Goal: Task Accomplishment & Management: Manage account settings

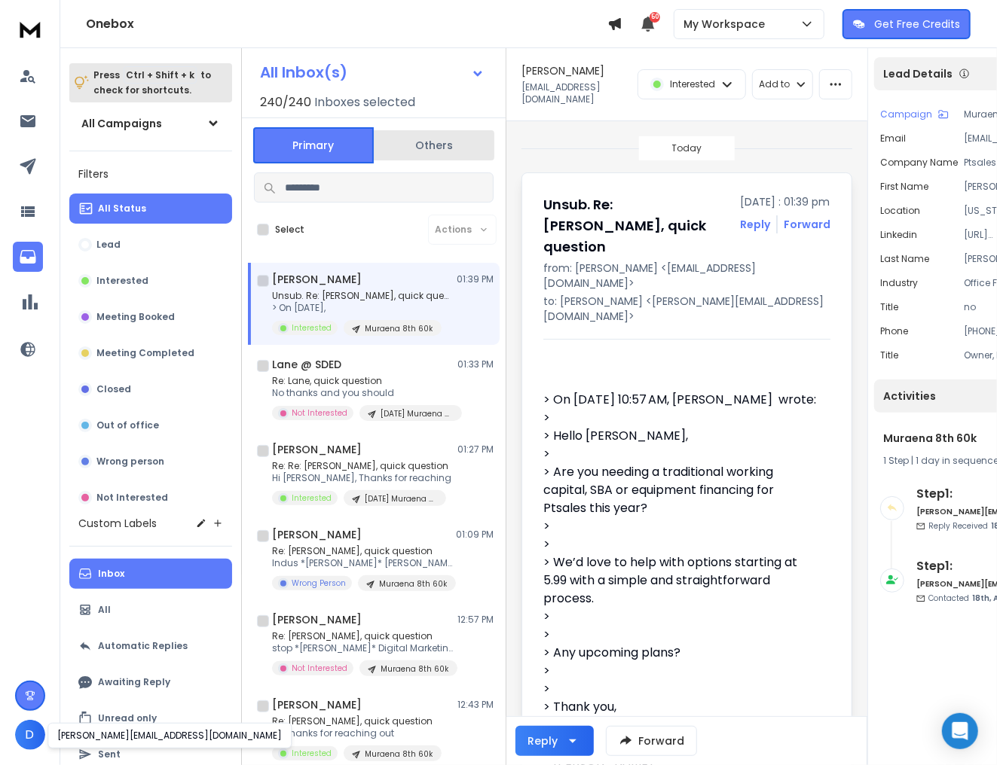
click at [17, 737] on span "D" at bounding box center [30, 735] width 30 height 30
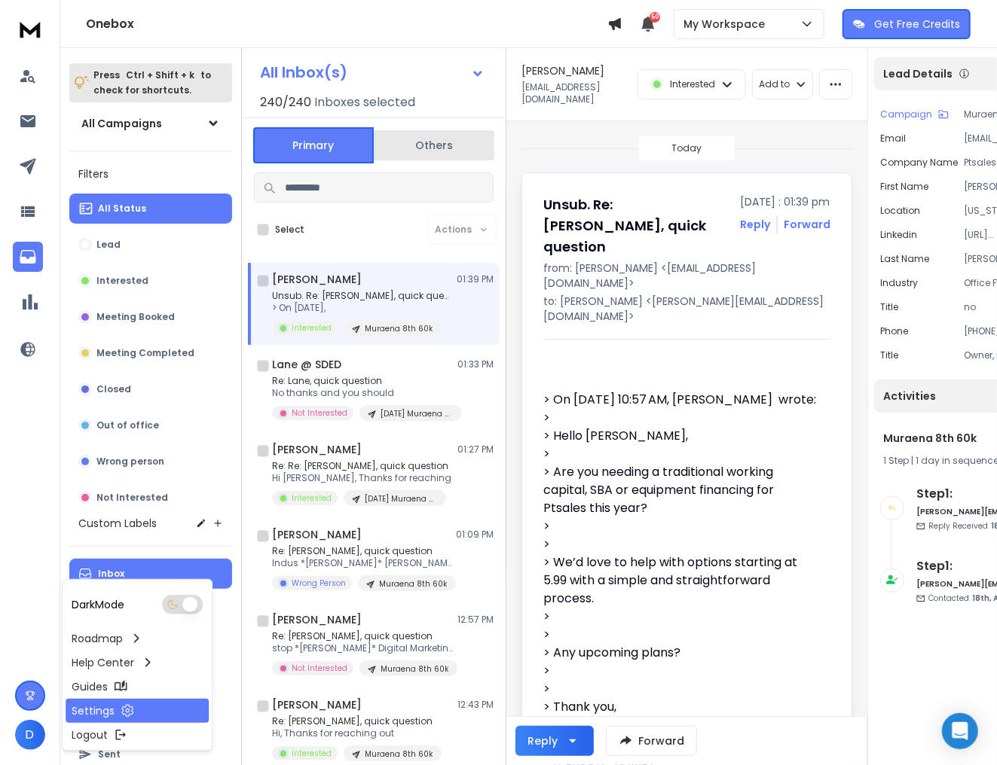
click at [83, 707] on p "Settings" at bounding box center [93, 711] width 43 height 15
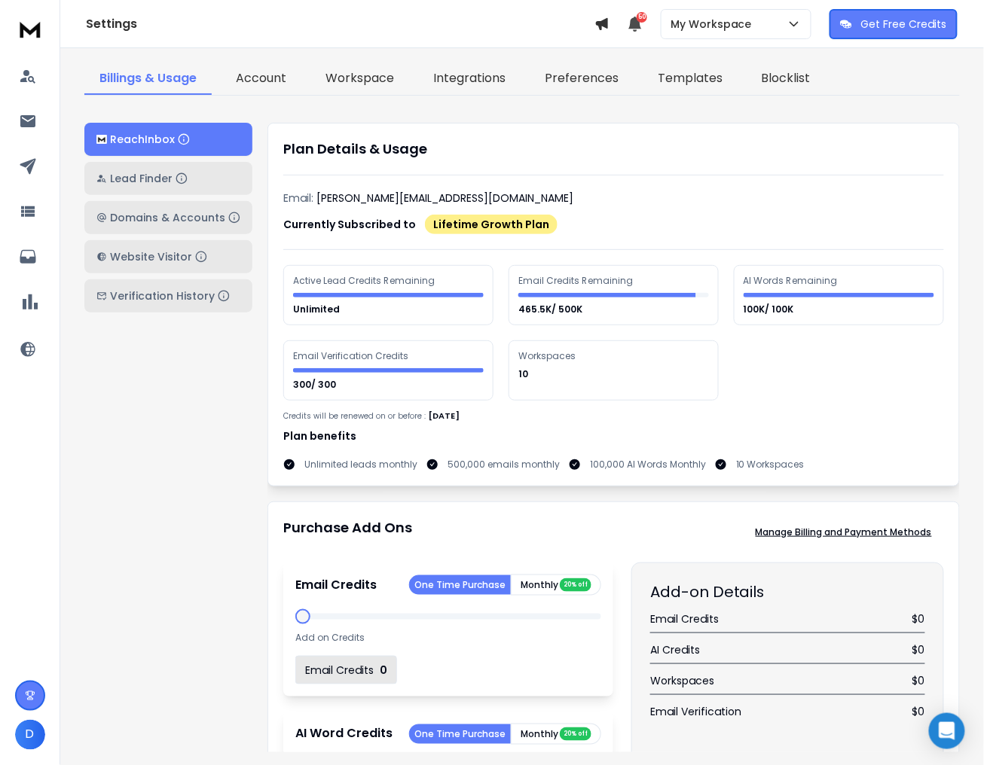
click at [785, 78] on link "Blocklist" at bounding box center [785, 79] width 79 height 32
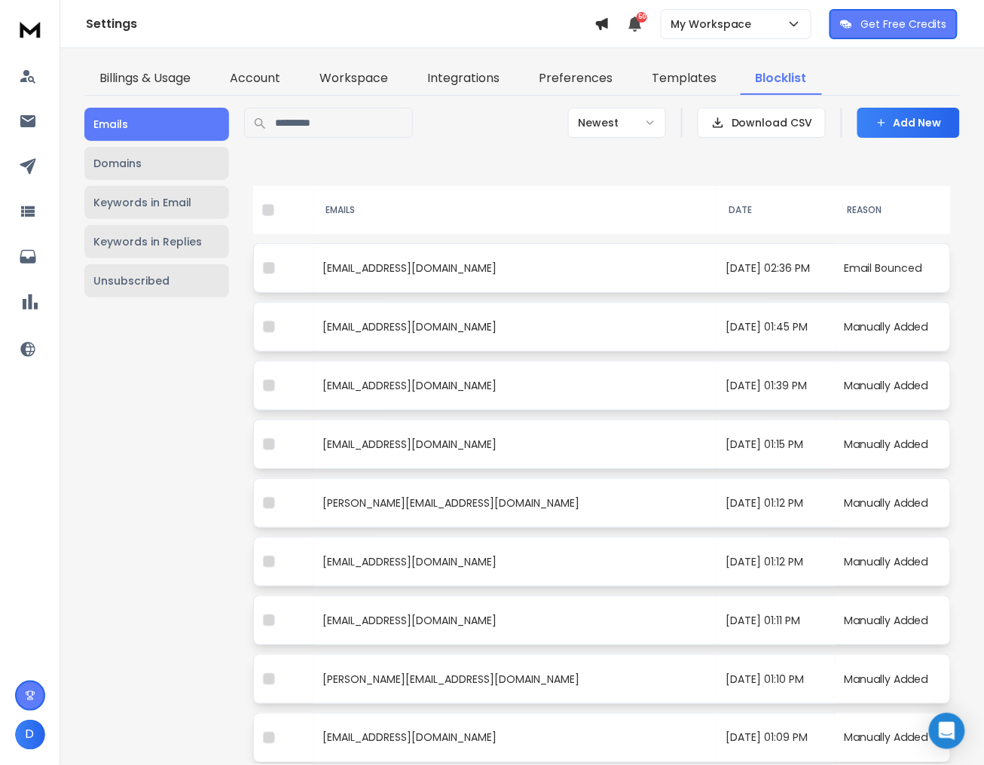
click at [899, 124] on p "Add New" at bounding box center [917, 122] width 48 height 15
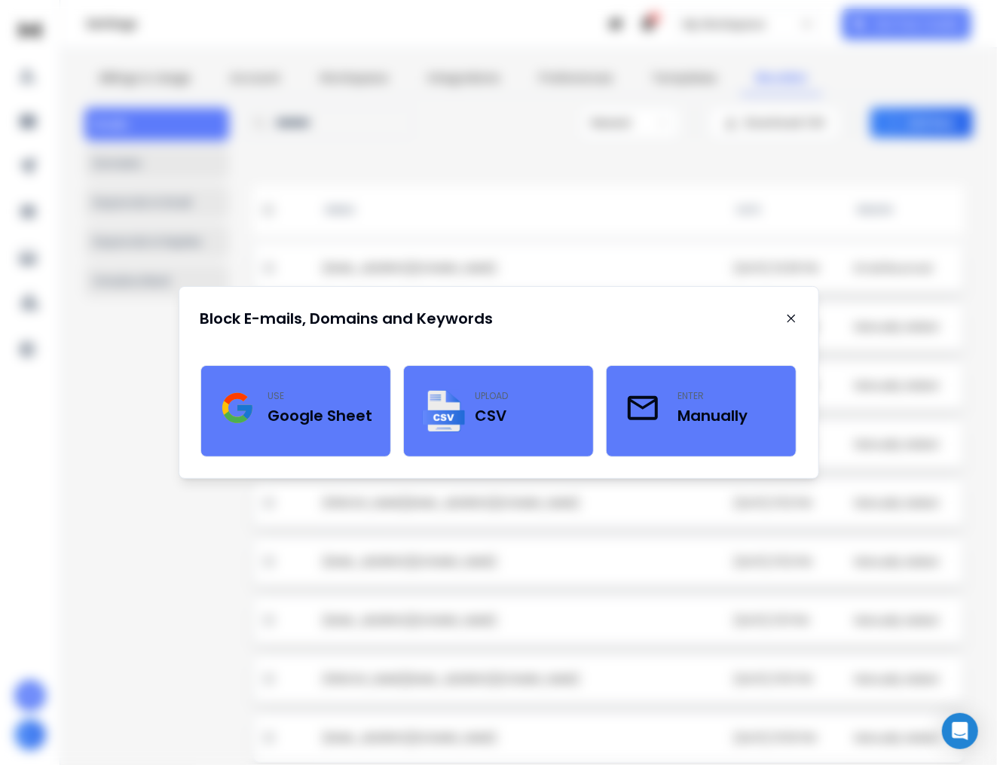
click at [676, 411] on div "enter Manually" at bounding box center [701, 411] width 191 height 92
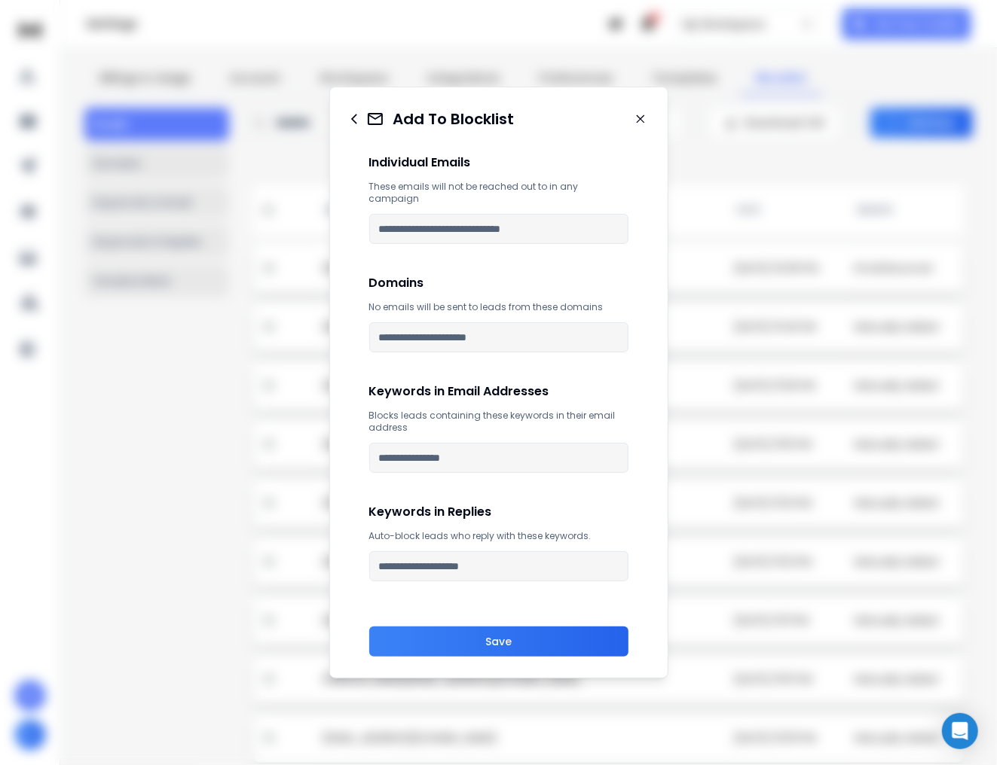
click at [452, 222] on input at bounding box center [498, 229] width 259 height 30
paste input "**********"
type input "**********"
click at [497, 630] on button "Save" at bounding box center [498, 642] width 259 height 30
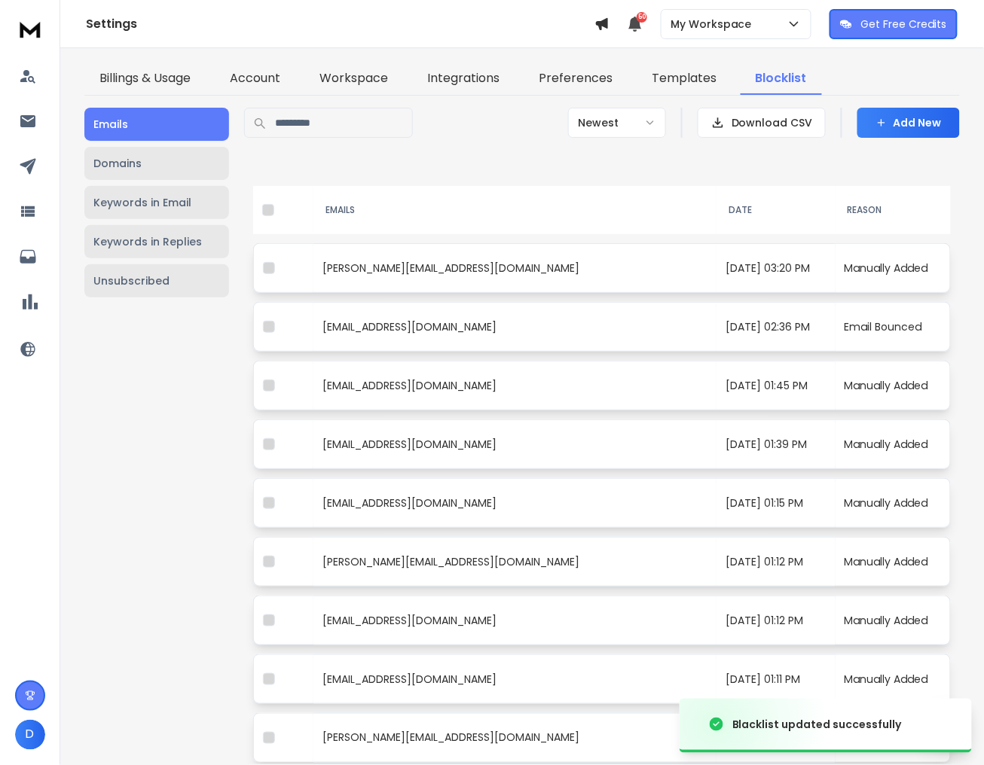
click at [905, 115] on p "Add New" at bounding box center [917, 122] width 48 height 15
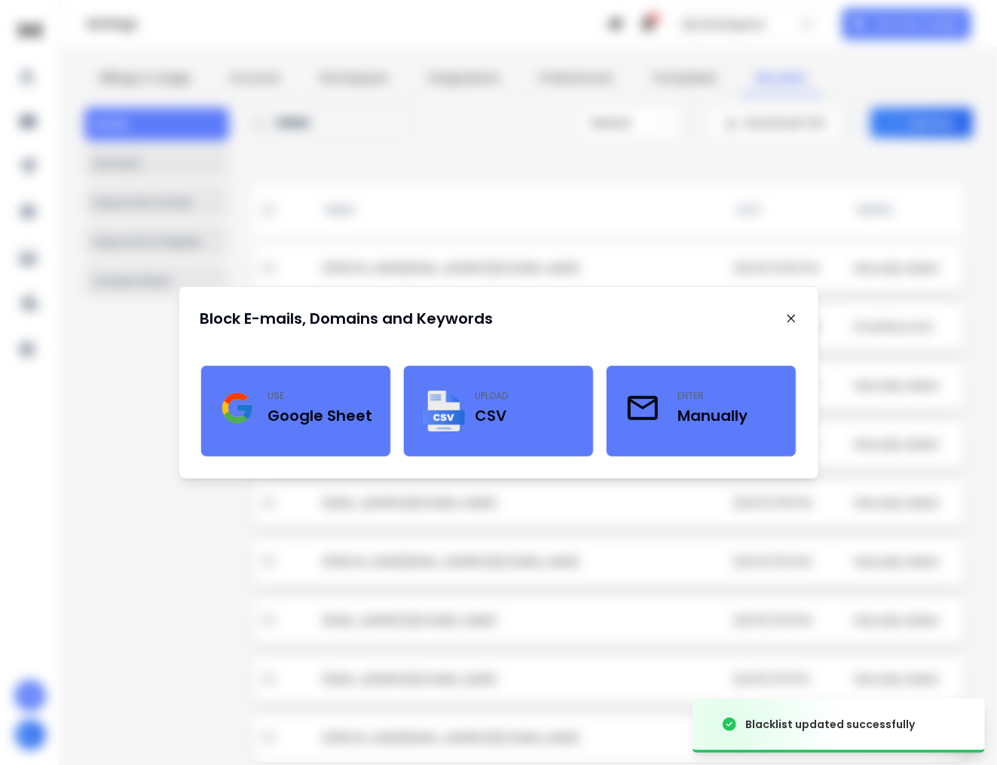
click at [723, 402] on div "enter Manually" at bounding box center [712, 411] width 70 height 42
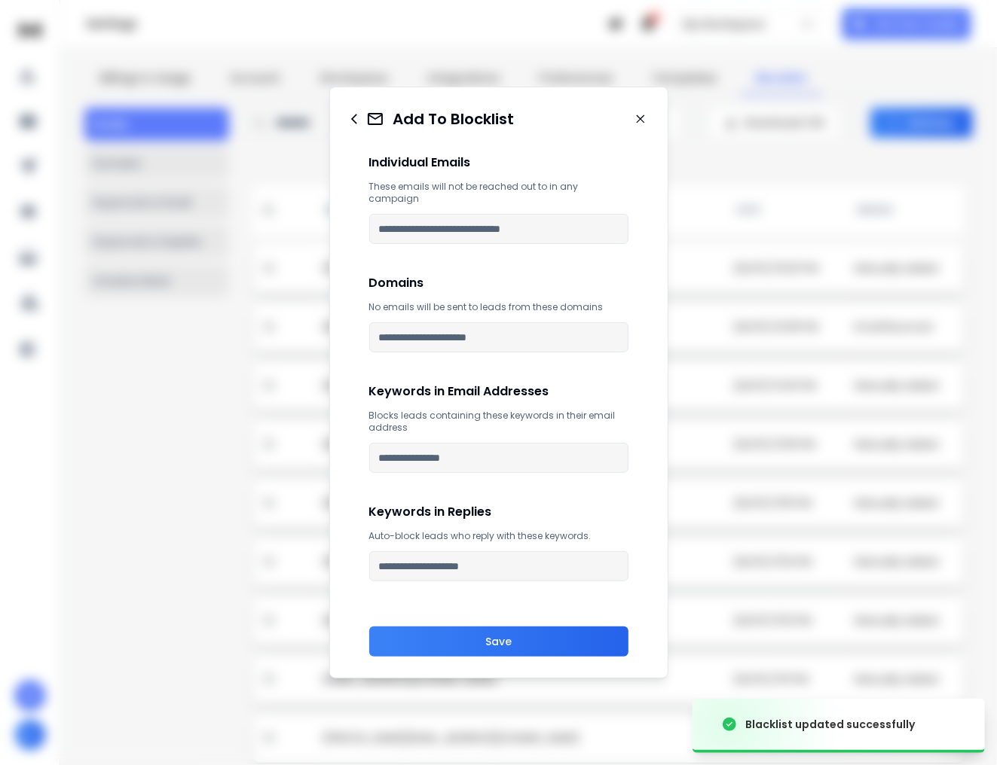
drag, startPoint x: 478, startPoint y: 219, endPoint x: 473, endPoint y: 227, distance: 9.8
click at [478, 219] on input at bounding box center [498, 229] width 259 height 30
paste input "**********"
type input "**********"
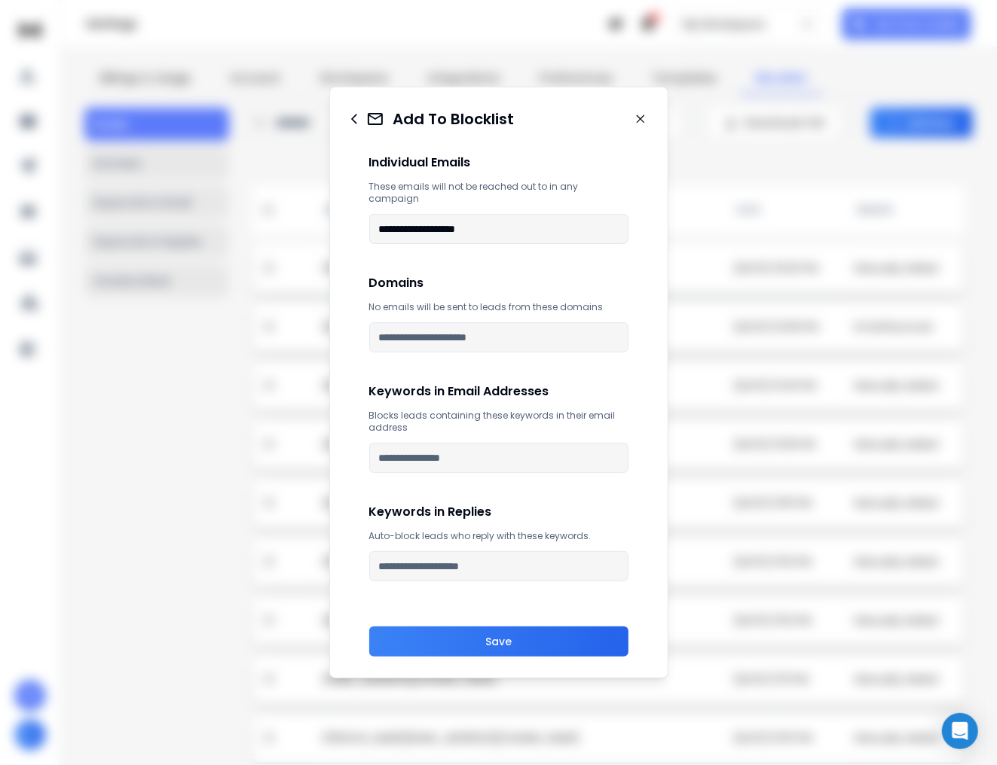
drag, startPoint x: 490, startPoint y: 637, endPoint x: 367, endPoint y: 636, distance: 122.8
click at [485, 637] on button "Save" at bounding box center [498, 642] width 259 height 30
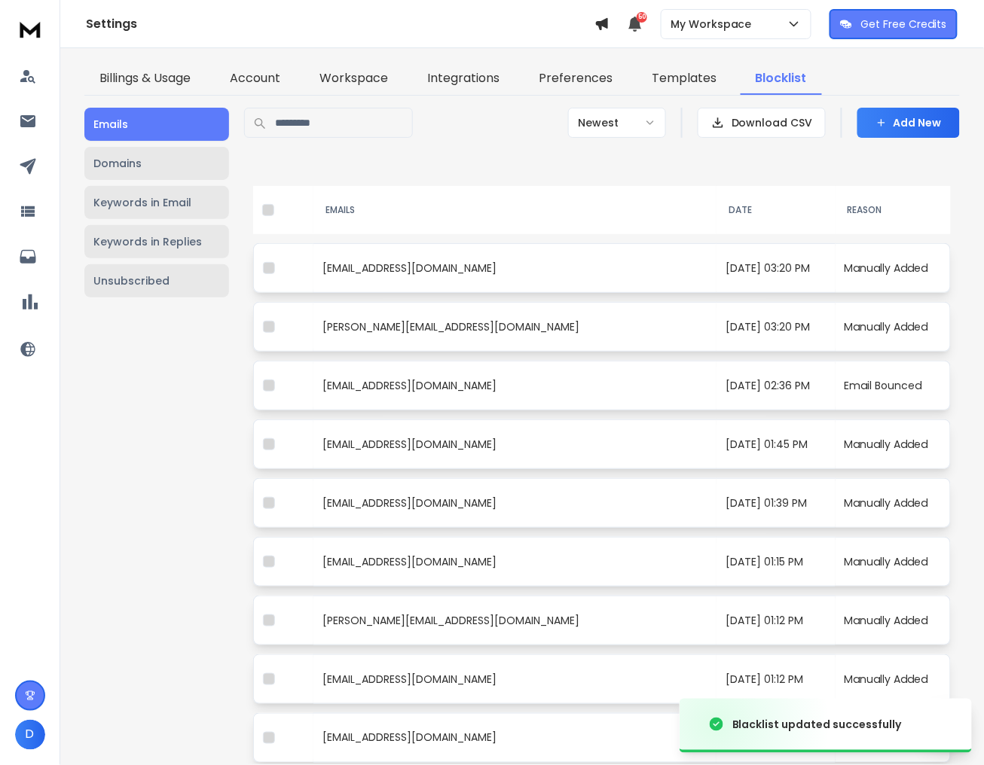
click at [906, 128] on p "Add New" at bounding box center [917, 122] width 48 height 15
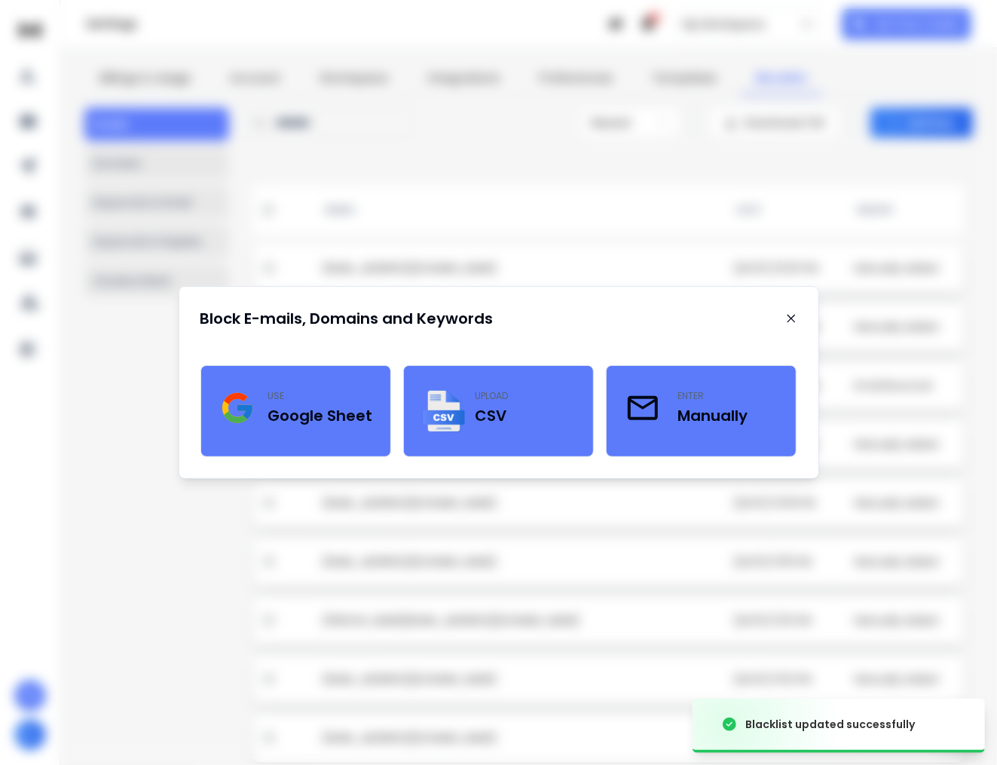
click at [711, 433] on div "enter Manually" at bounding box center [701, 411] width 191 height 92
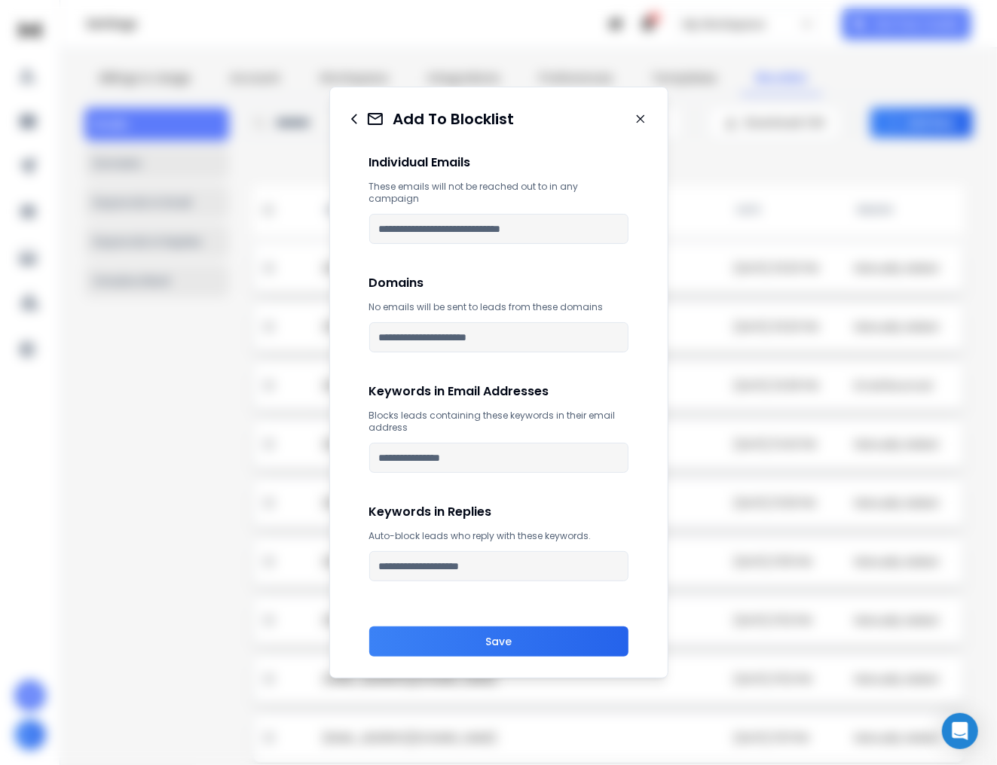
click at [456, 219] on input at bounding box center [498, 229] width 259 height 30
paste input "**********"
type input "**********"
drag, startPoint x: 497, startPoint y: 629, endPoint x: 475, endPoint y: 628, distance: 22.6
click at [493, 630] on button "Save" at bounding box center [498, 642] width 259 height 30
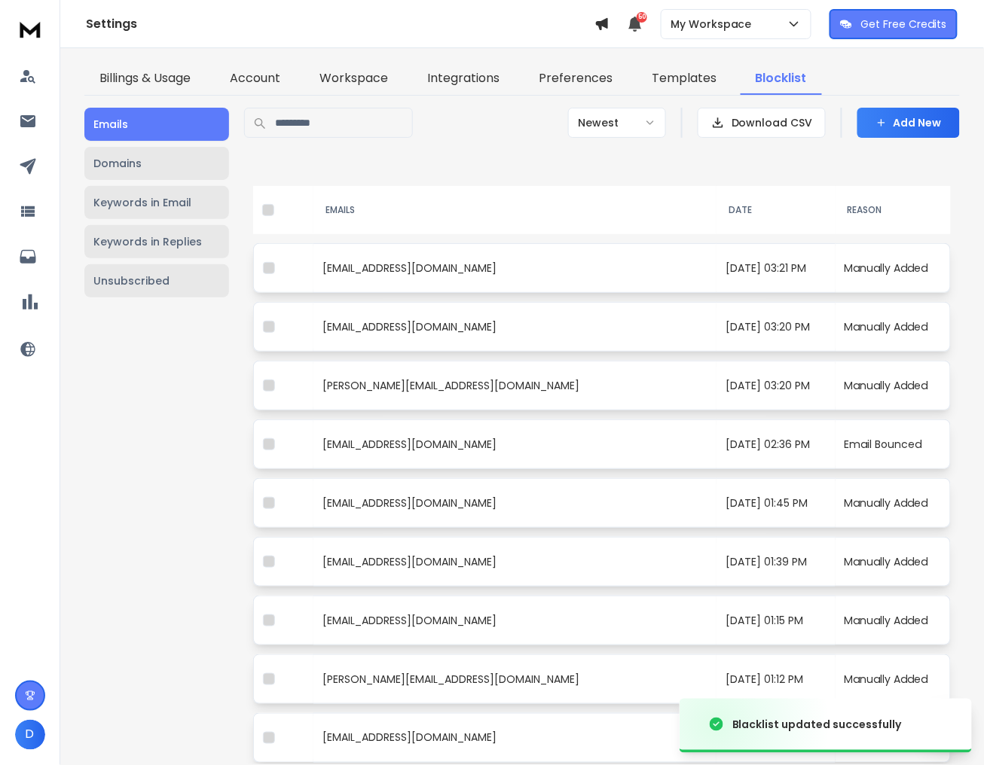
click at [908, 124] on p "Add New" at bounding box center [917, 122] width 48 height 15
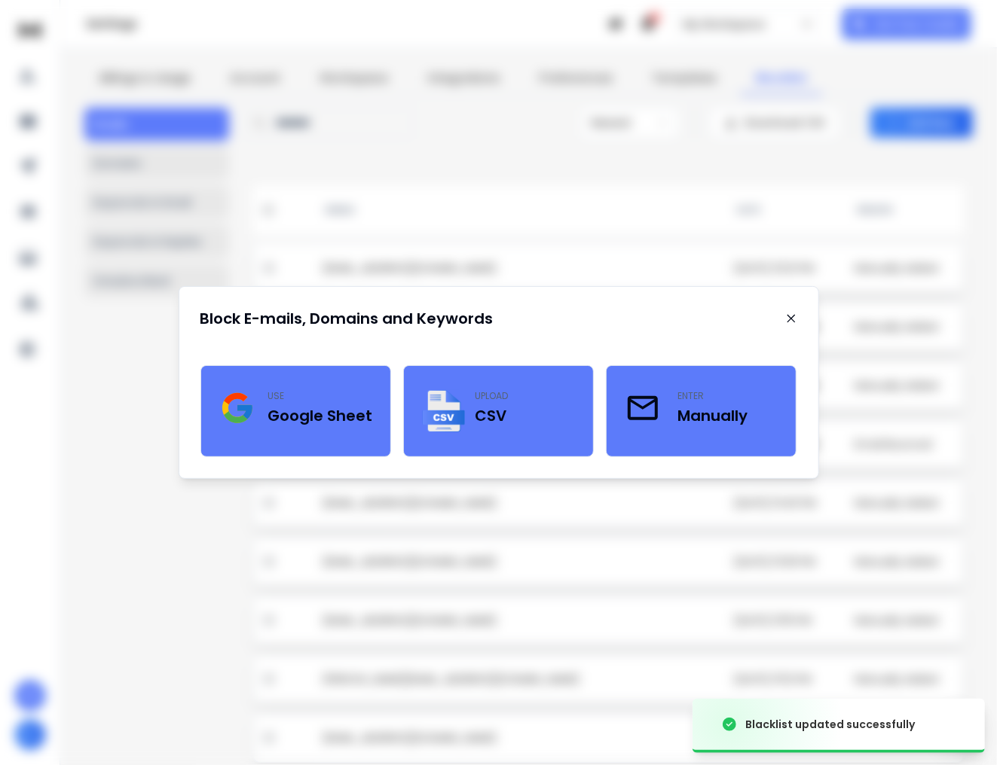
click at [733, 382] on div "enter Manually" at bounding box center [701, 411] width 191 height 92
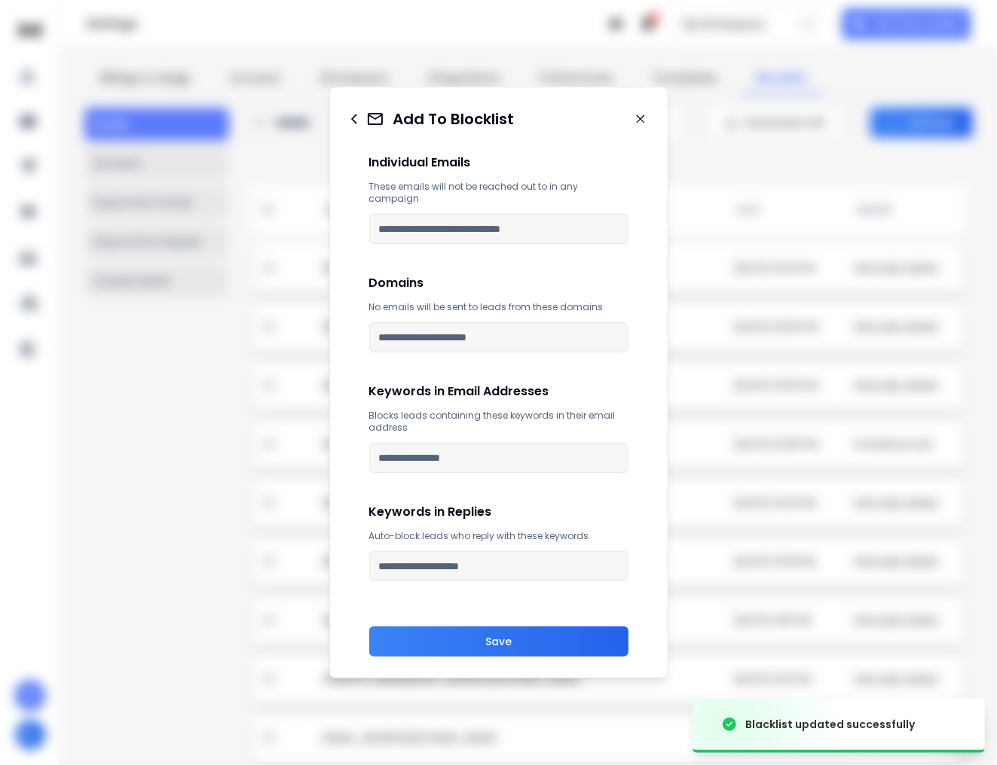
click at [502, 222] on input at bounding box center [498, 229] width 259 height 30
paste input "**********"
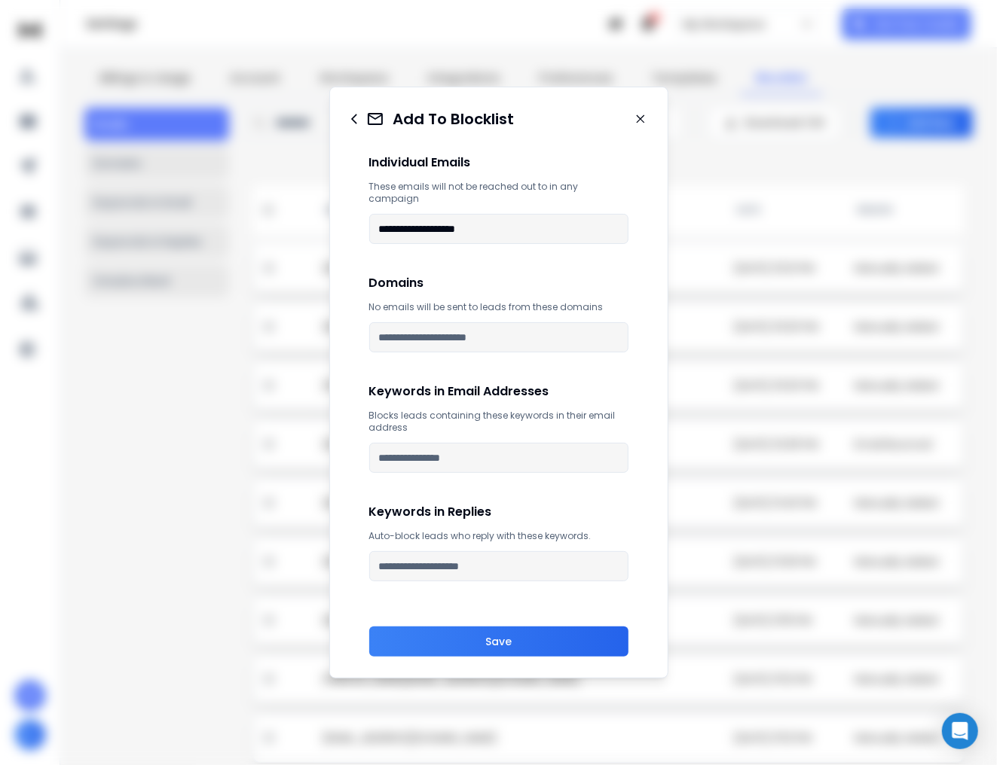
type input "**********"
click at [501, 633] on button "Save" at bounding box center [498, 642] width 259 height 30
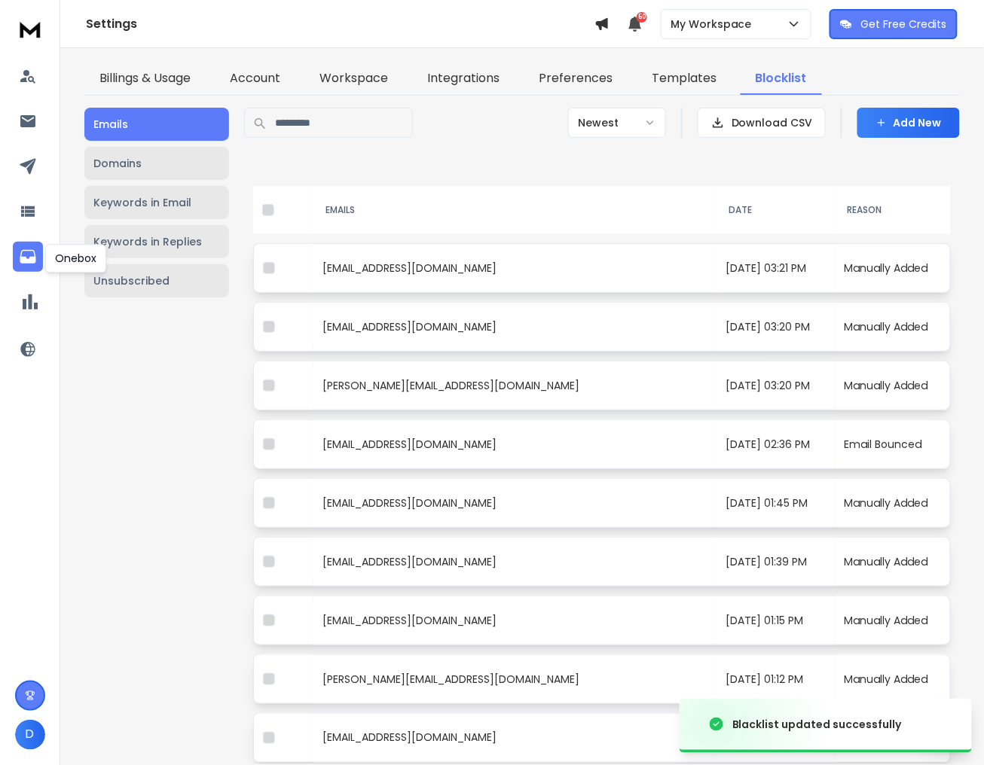
click at [27, 258] on icon at bounding box center [28, 257] width 18 height 18
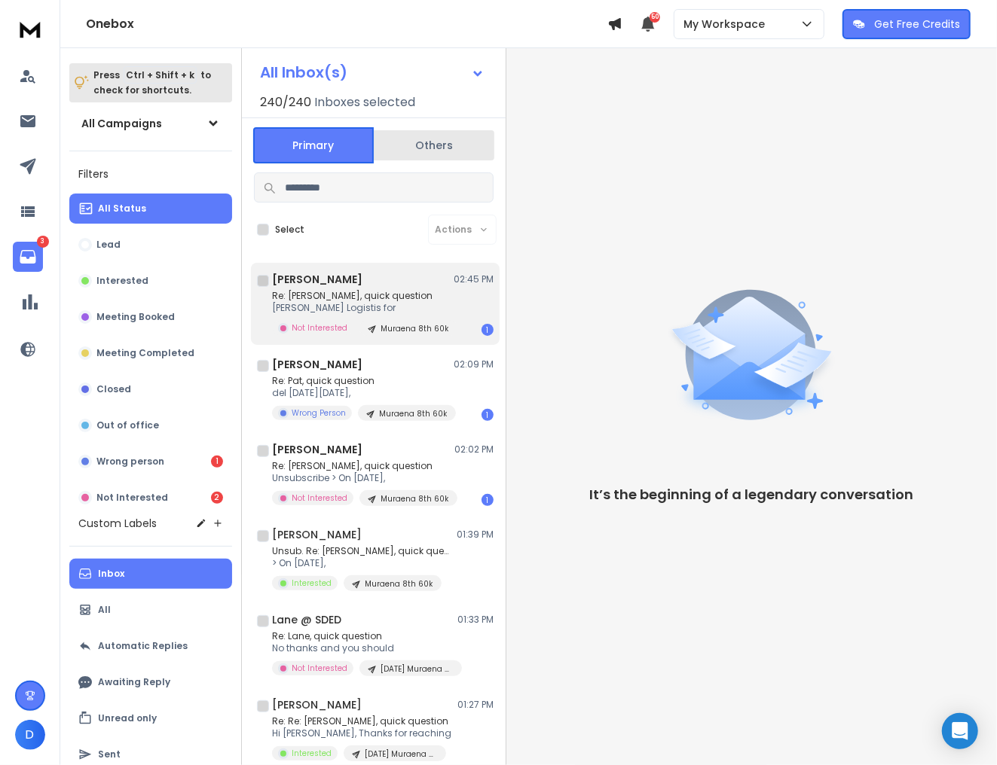
click at [349, 295] on p "Re: [PERSON_NAME], quick question" at bounding box center [362, 296] width 181 height 12
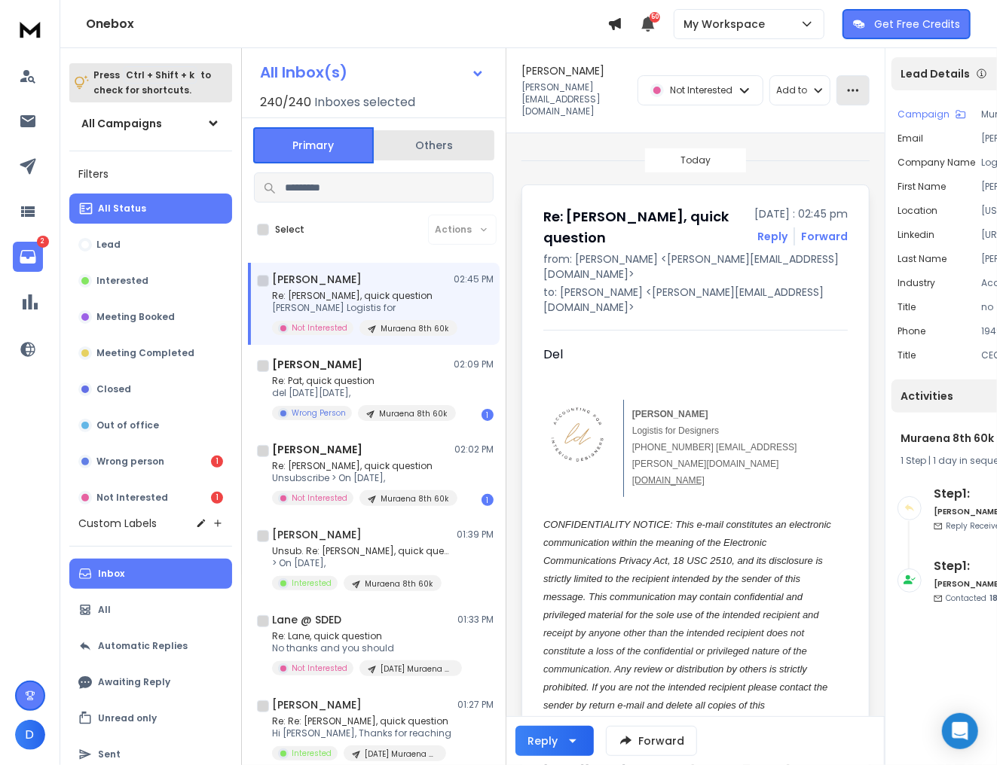
click at [859, 84] on icon "button" at bounding box center [853, 91] width 14 height 14
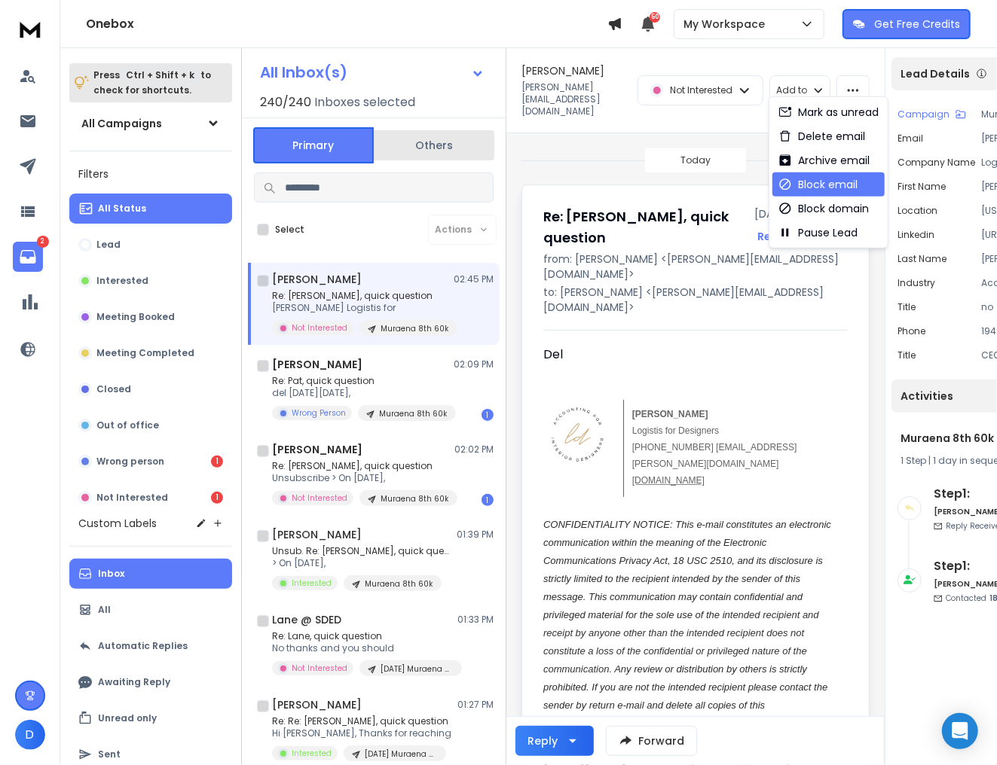
click at [817, 186] on div "Block email" at bounding box center [817, 184] width 79 height 15
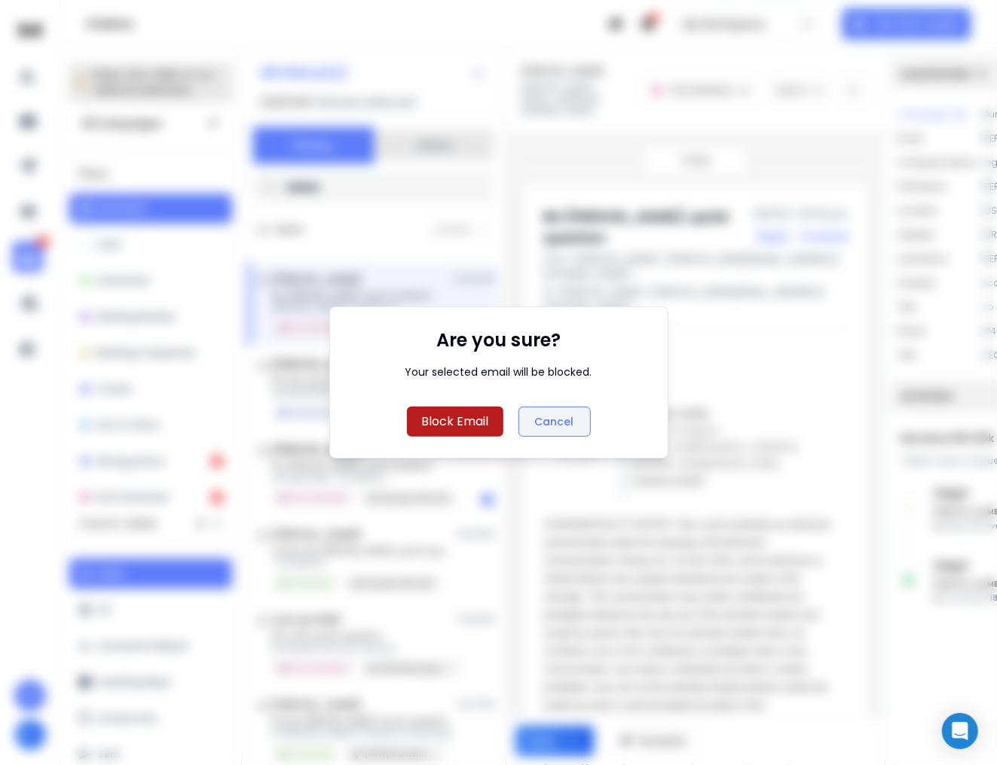
click at [459, 423] on button "Block Email" at bounding box center [455, 422] width 96 height 30
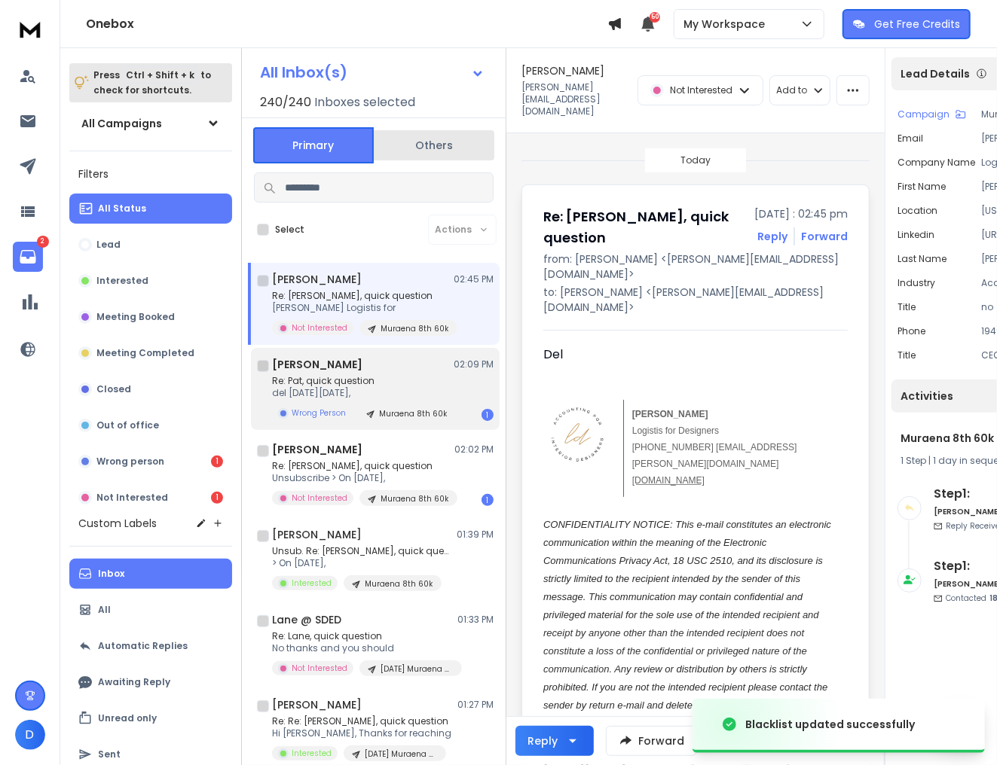
click at [392, 397] on p "del [DATE][DATE]," at bounding box center [362, 393] width 181 height 12
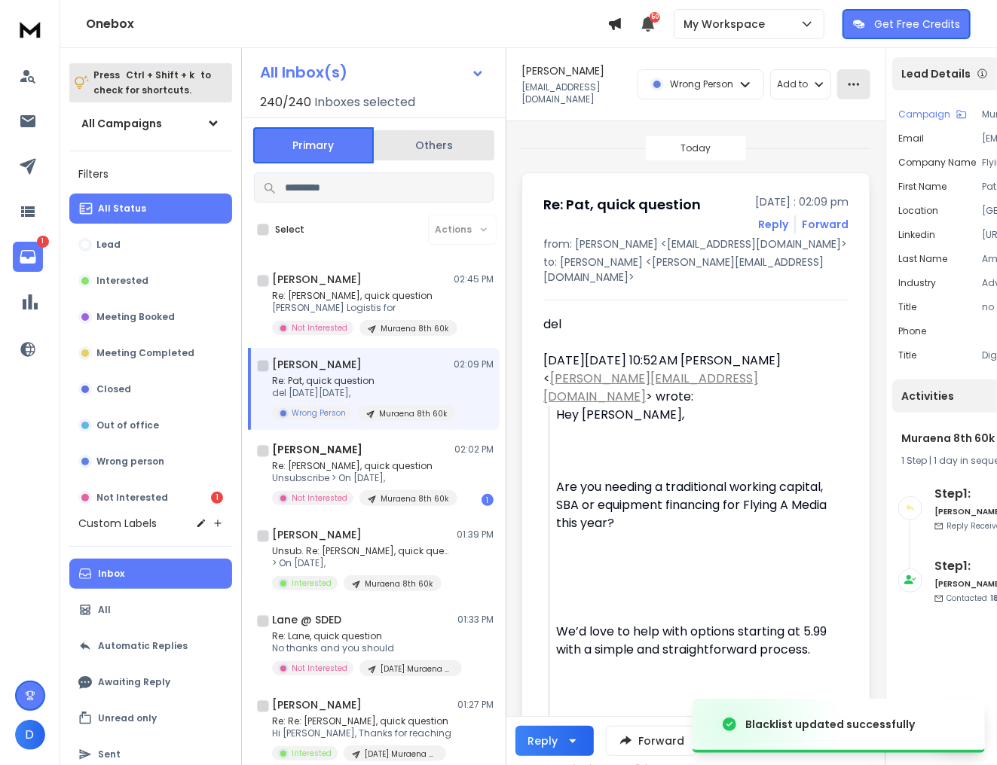
click at [860, 78] on icon "button" at bounding box center [854, 85] width 14 height 14
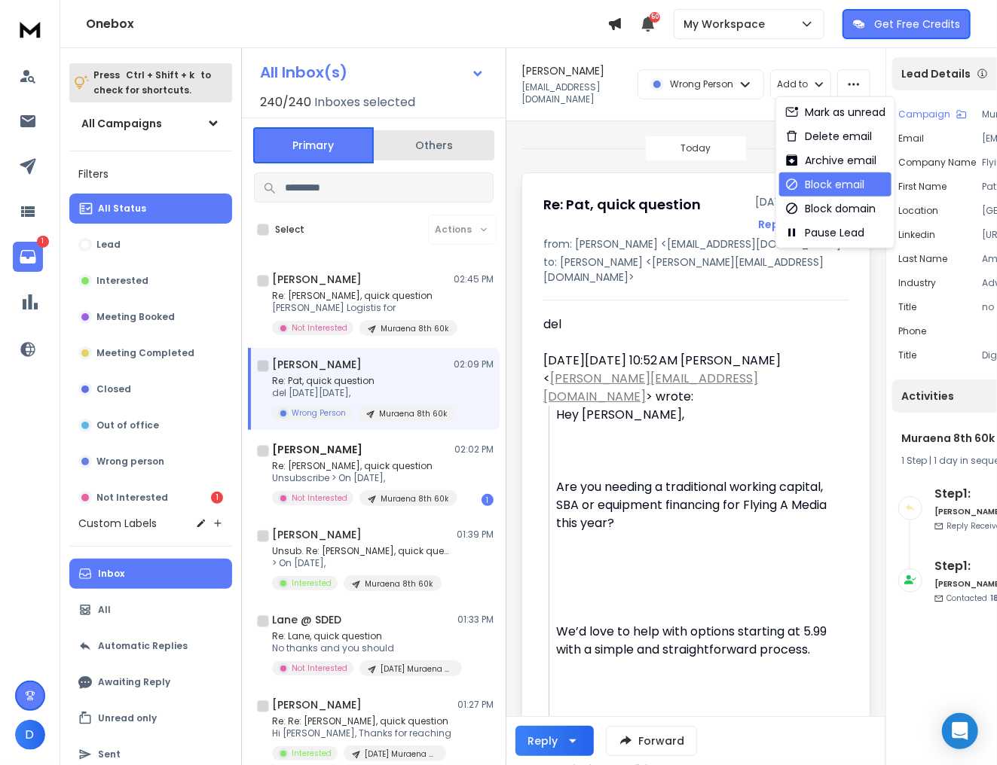
click at [829, 187] on div "Block email" at bounding box center [824, 184] width 79 height 15
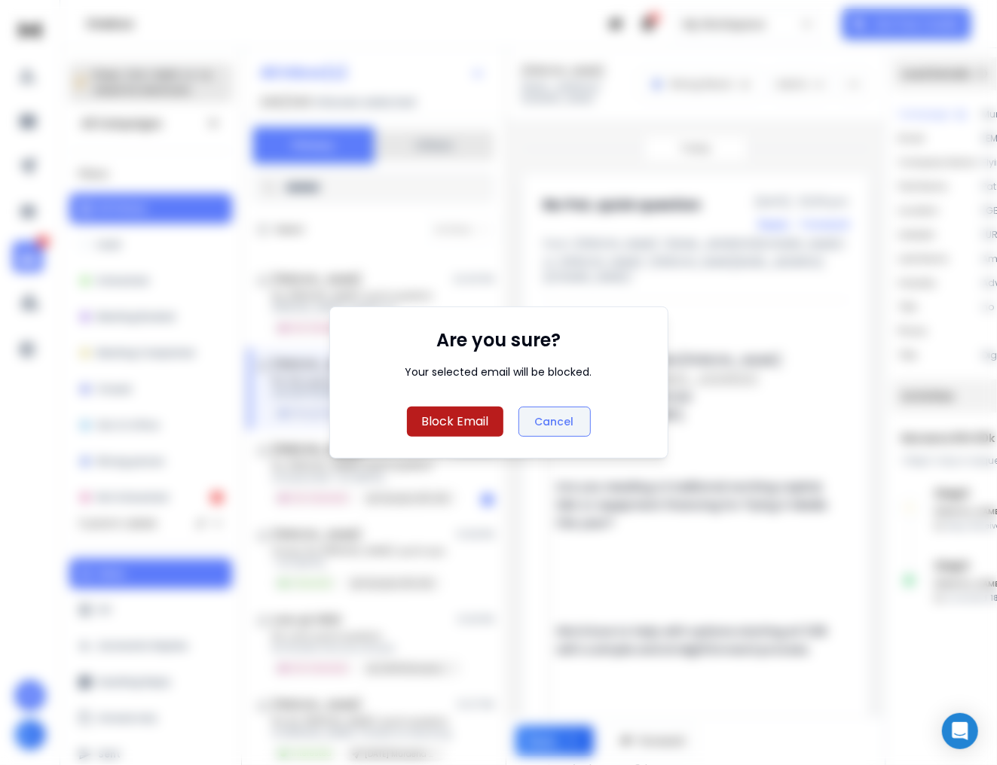
click at [459, 422] on button "Block Email" at bounding box center [455, 422] width 96 height 30
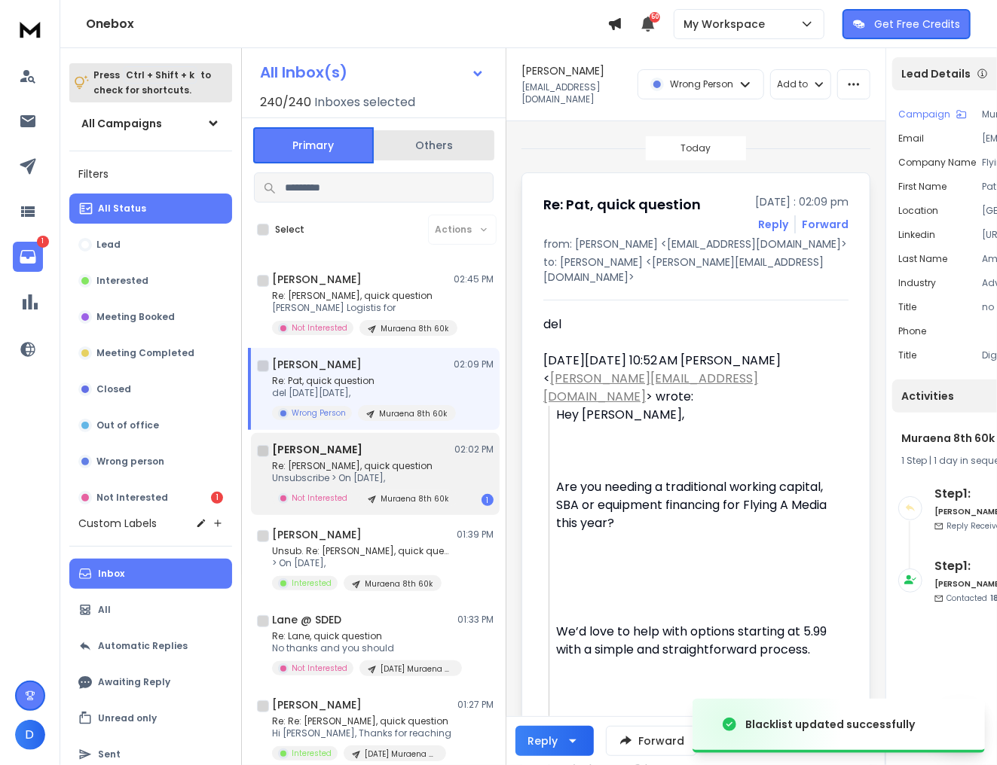
click at [402, 465] on p "Re: [PERSON_NAME], quick question" at bounding box center [362, 466] width 181 height 12
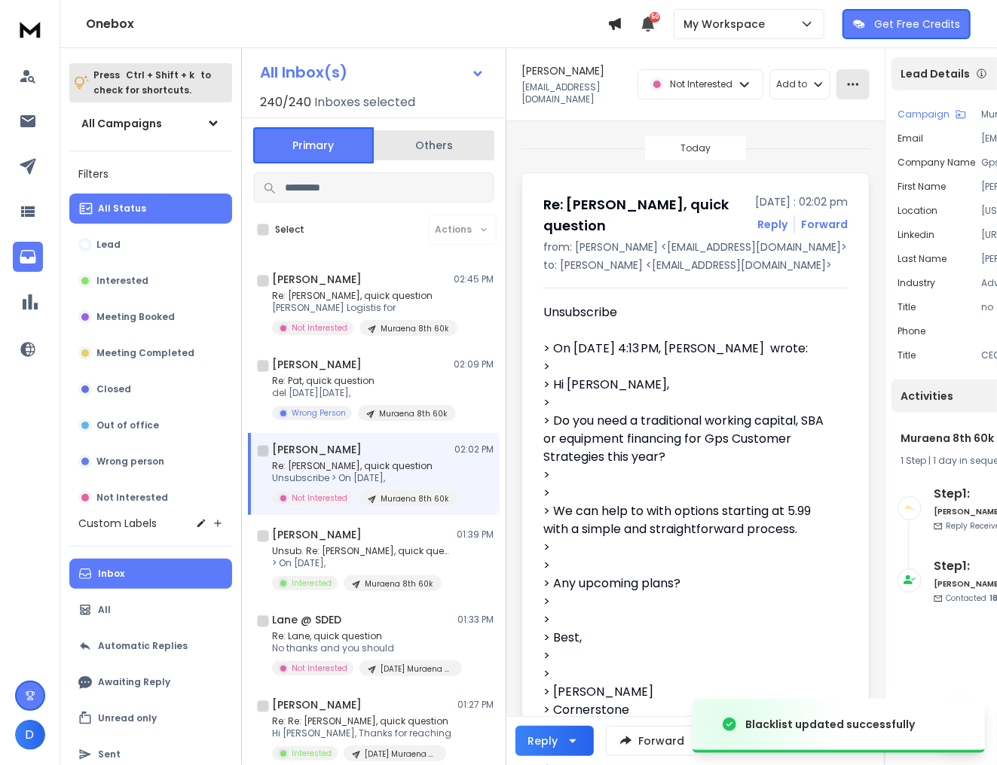
click at [859, 78] on icon "button" at bounding box center [853, 85] width 14 height 14
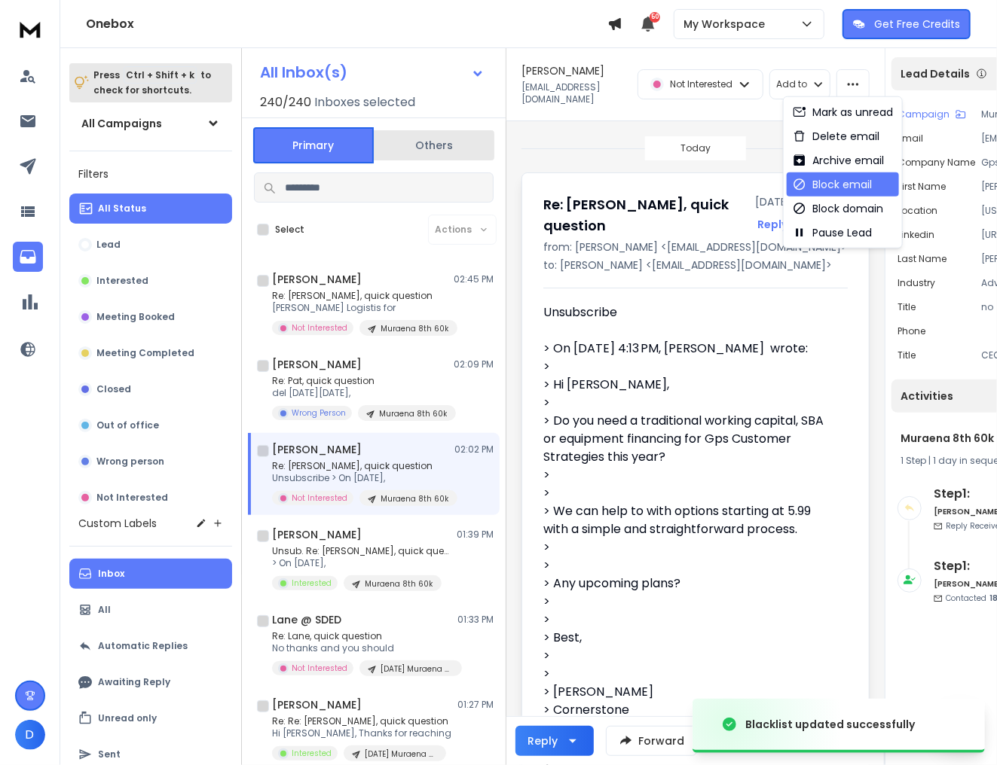
click at [844, 185] on div "Block email" at bounding box center [831, 184] width 79 height 15
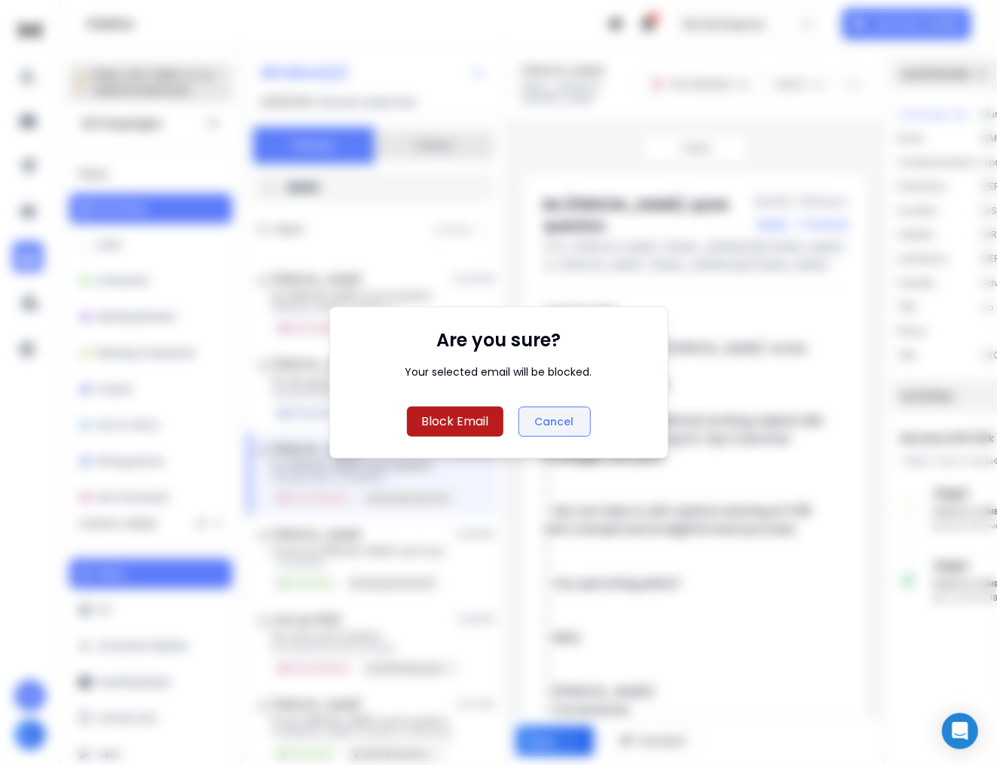
click at [458, 423] on button "Block Email" at bounding box center [455, 422] width 96 height 30
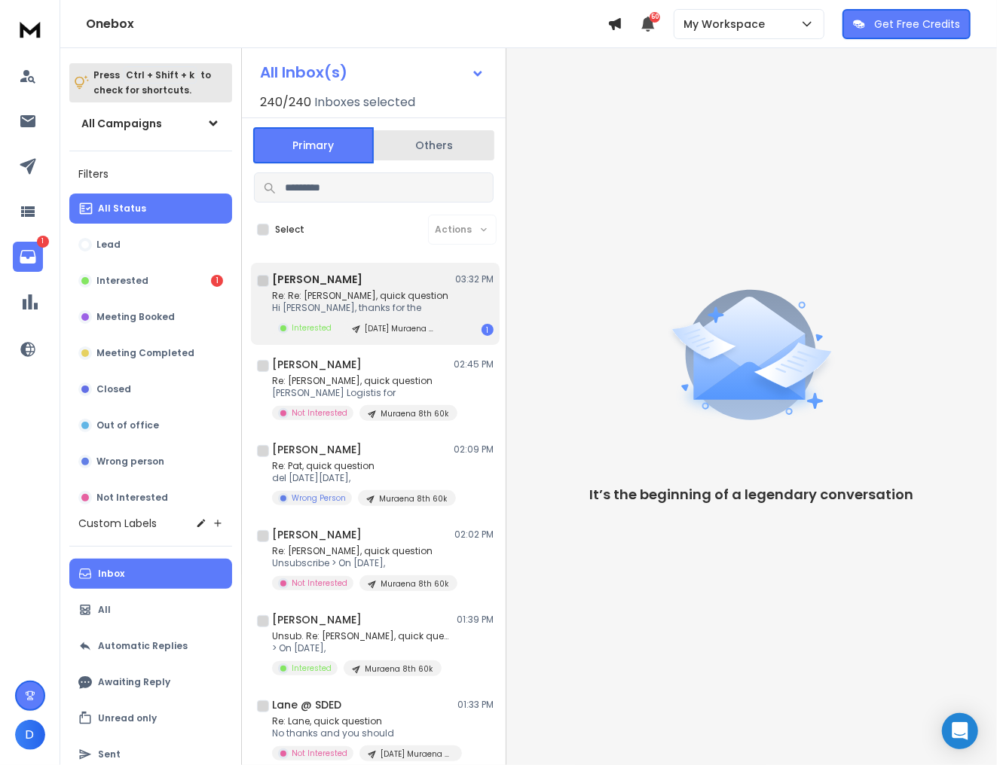
click at [319, 295] on p "Re: Re: [PERSON_NAME], quick question" at bounding box center [360, 296] width 176 height 12
